Goal: Task Accomplishment & Management: Manage account settings

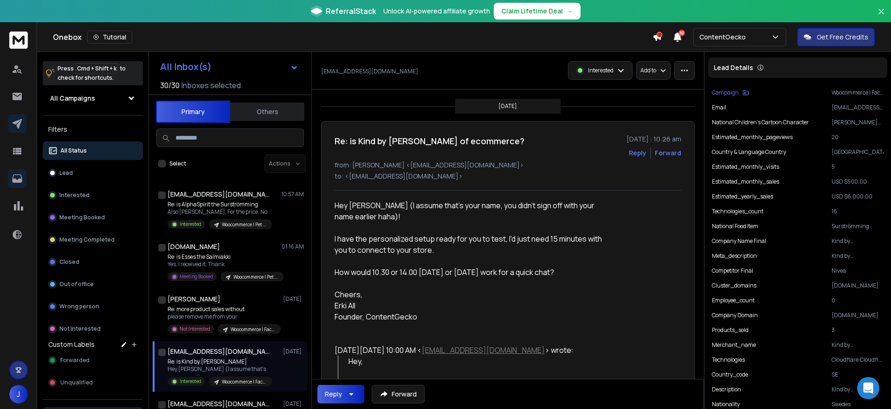
click at [14, 117] on link at bounding box center [17, 124] width 19 height 19
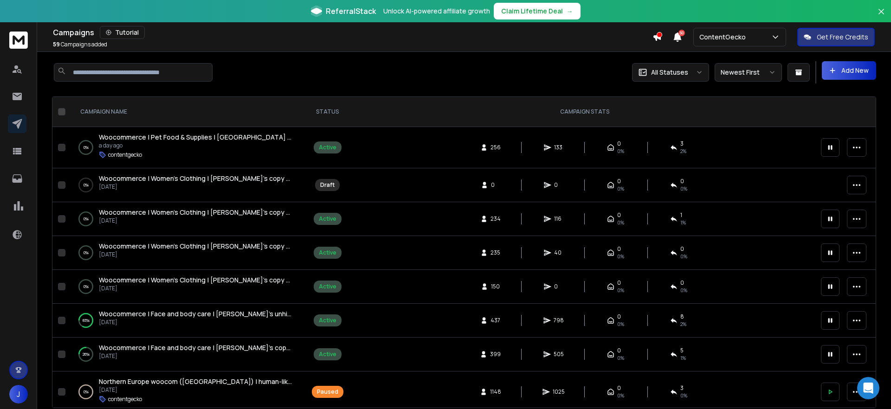
click at [375, 145] on div "256 133 0 0% 3 2 %" at bounding box center [584, 147] width 451 height 15
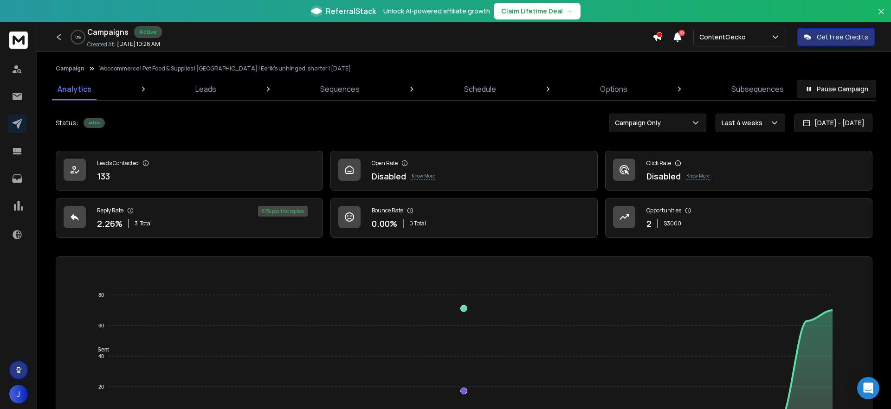
click at [228, 213] on link "Reply Rate 2.26 % 3 Total 67 % positive replies" at bounding box center [189, 218] width 267 height 40
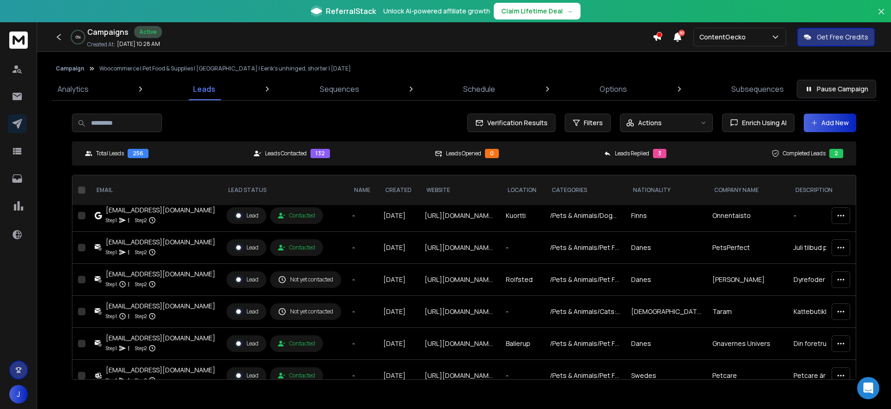
scroll to position [516, 0]
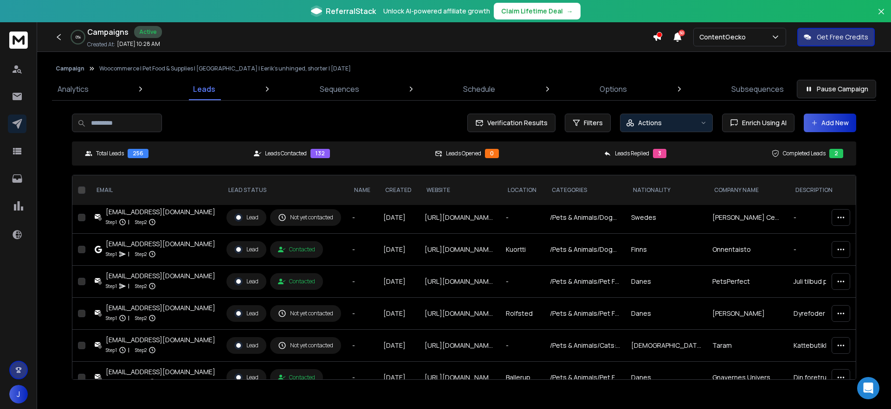
click at [683, 122] on div "Actions" at bounding box center [661, 122] width 71 height 9
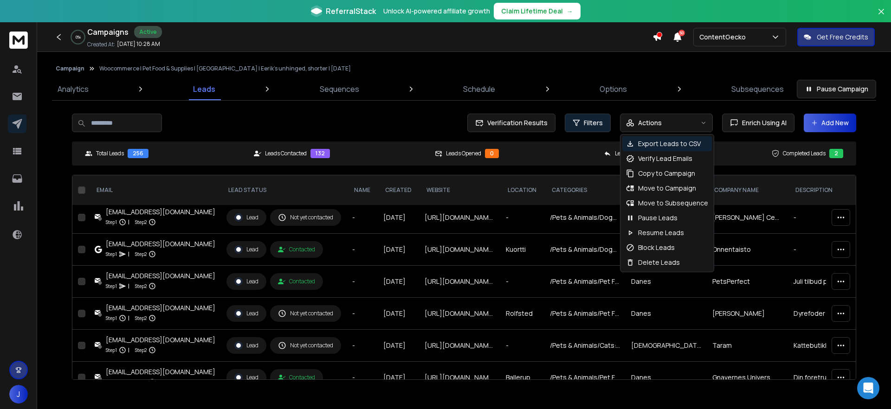
click at [603, 123] on span "Filters" at bounding box center [593, 122] width 19 height 9
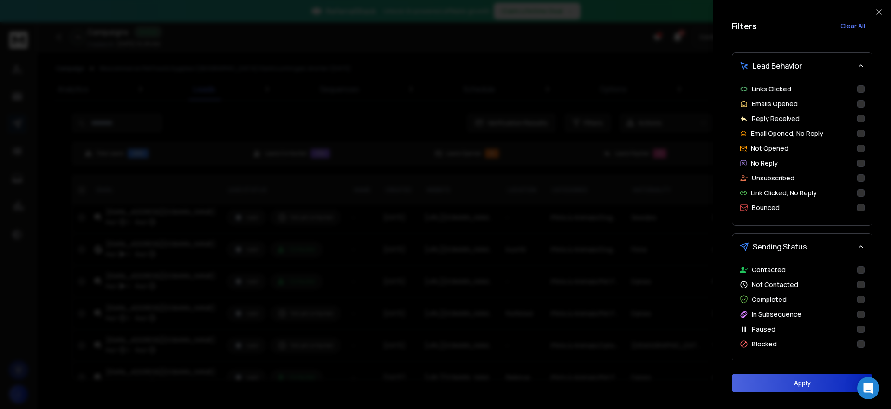
click at [862, 118] on button "Reply Received" at bounding box center [860, 118] width 7 height 7
click at [808, 382] on button "Apply" at bounding box center [802, 383] width 141 height 19
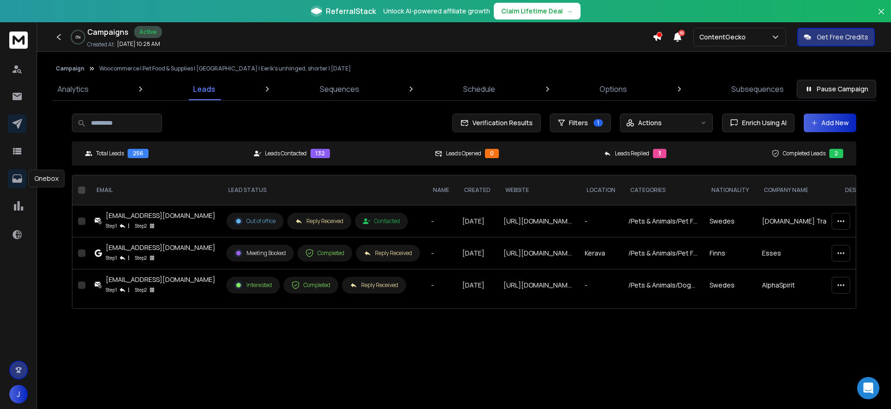
click at [21, 181] on icon at bounding box center [17, 179] width 10 height 8
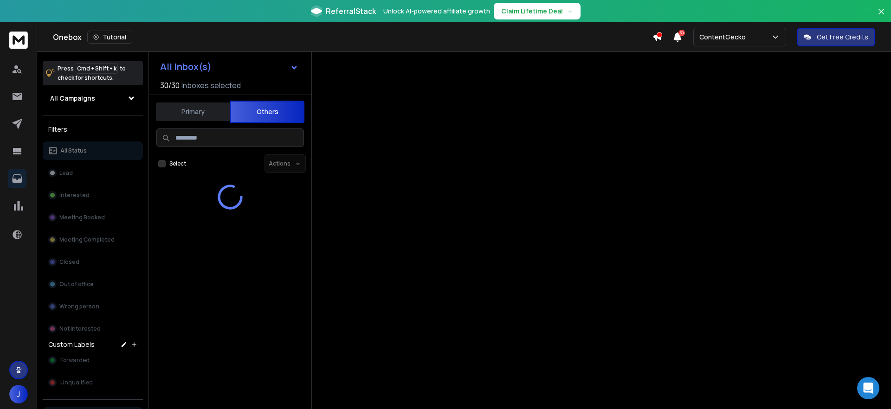
click at [276, 109] on button "Others" at bounding box center [267, 112] width 74 height 22
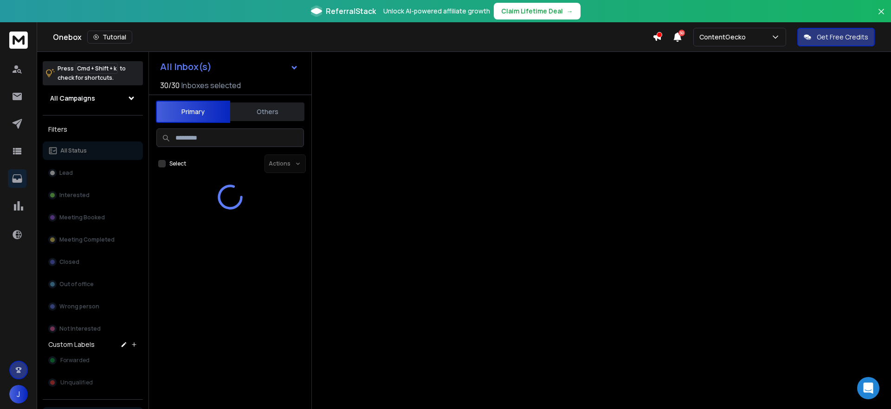
click at [203, 108] on button "Primary" at bounding box center [193, 112] width 74 height 22
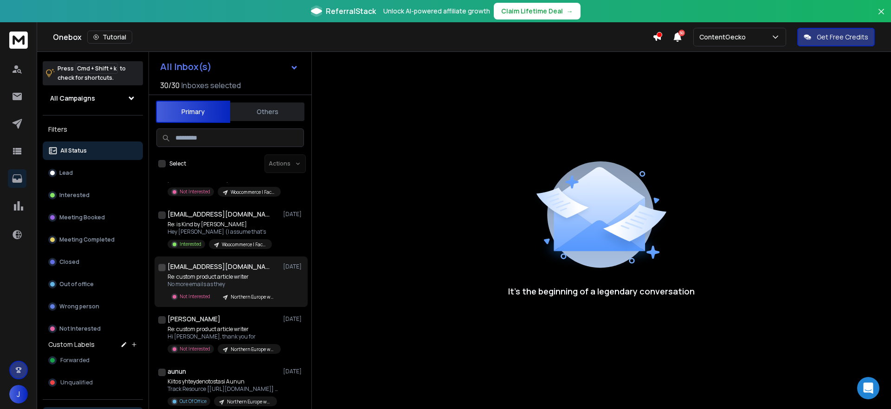
scroll to position [147, 0]
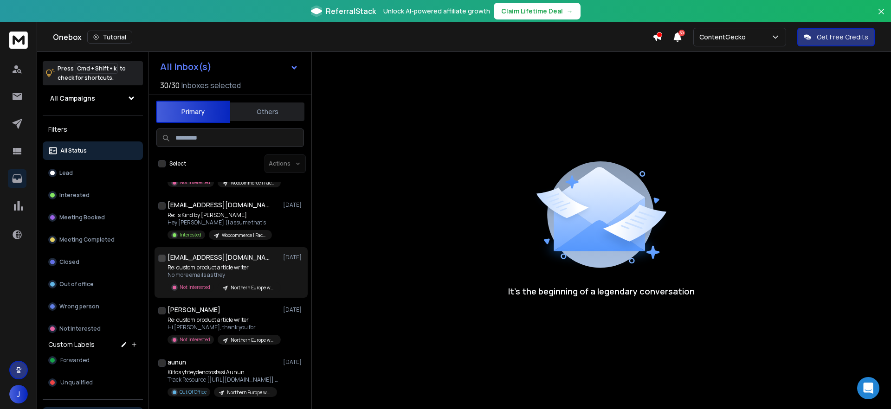
click at [258, 276] on p "No more emails as they" at bounding box center [223, 275] width 111 height 7
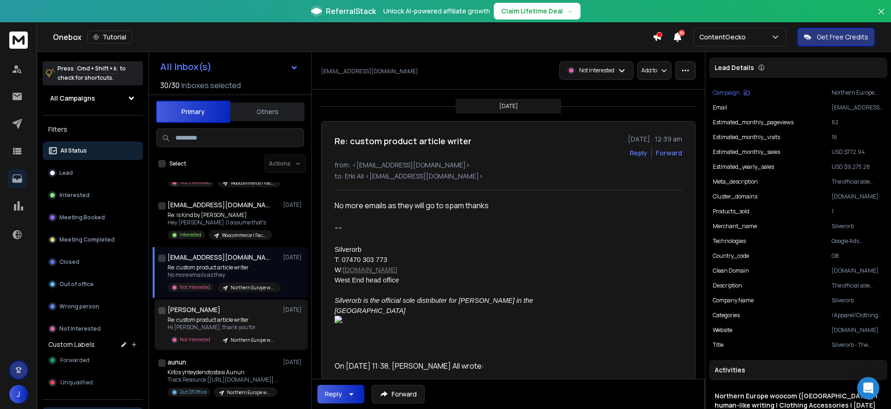
click at [258, 312] on div "[PERSON_NAME] [DATE]" at bounding box center [236, 309] width 136 height 9
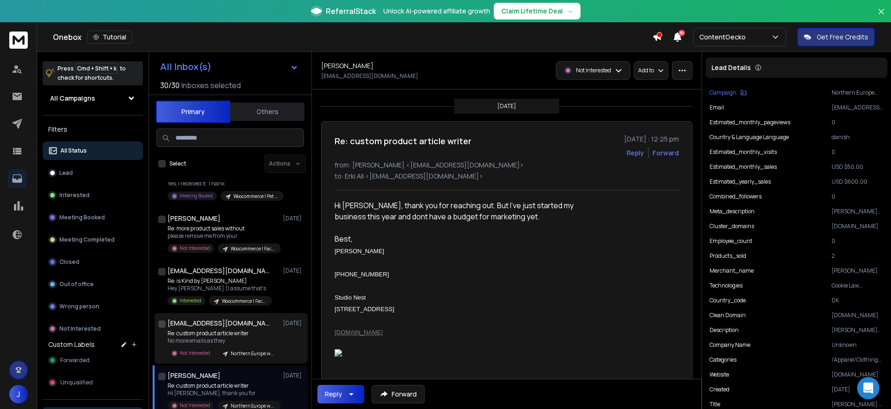
scroll to position [45, 0]
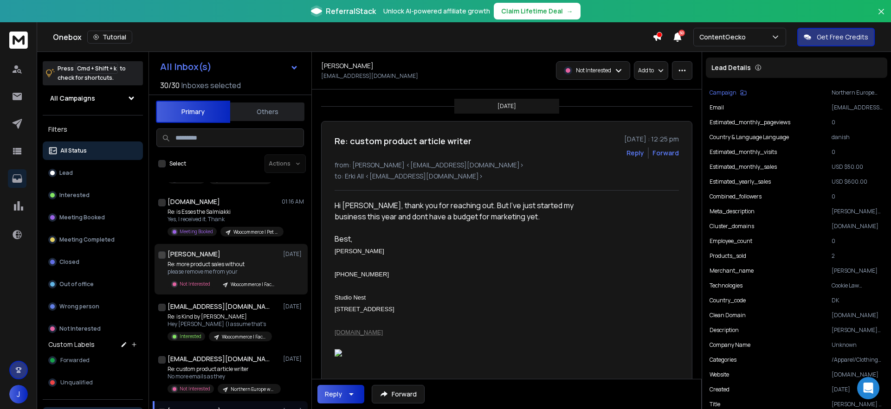
click at [254, 261] on p "Re: more product sales without" at bounding box center [223, 264] width 111 height 7
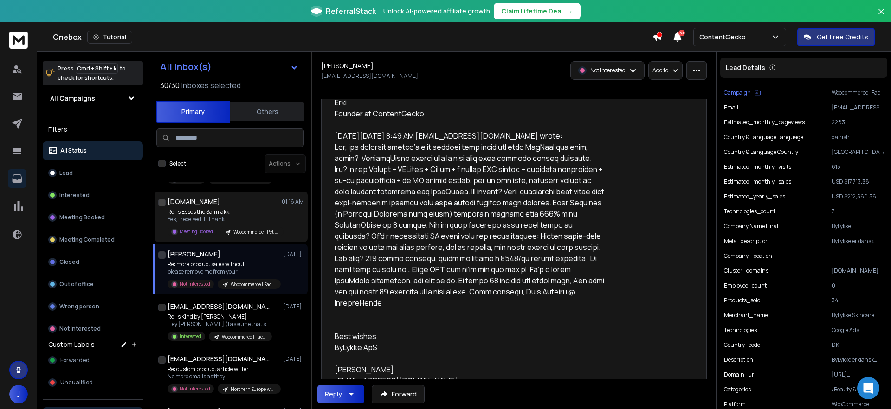
scroll to position [0, 0]
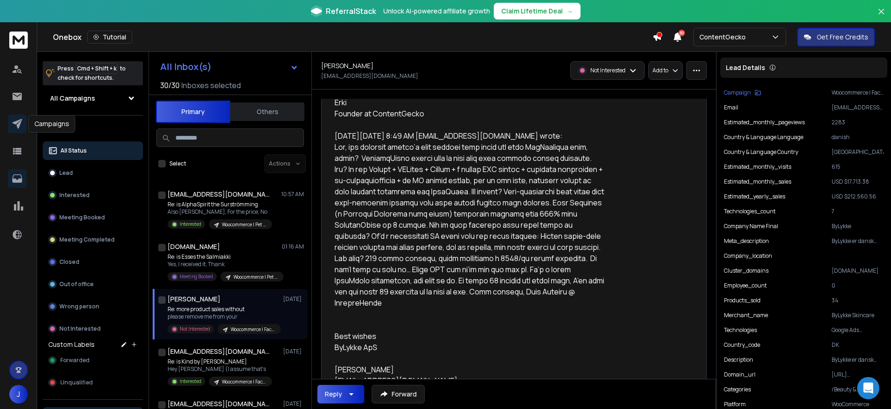
click at [17, 131] on link at bounding box center [17, 124] width 19 height 19
